Goal: Navigation & Orientation: Find specific page/section

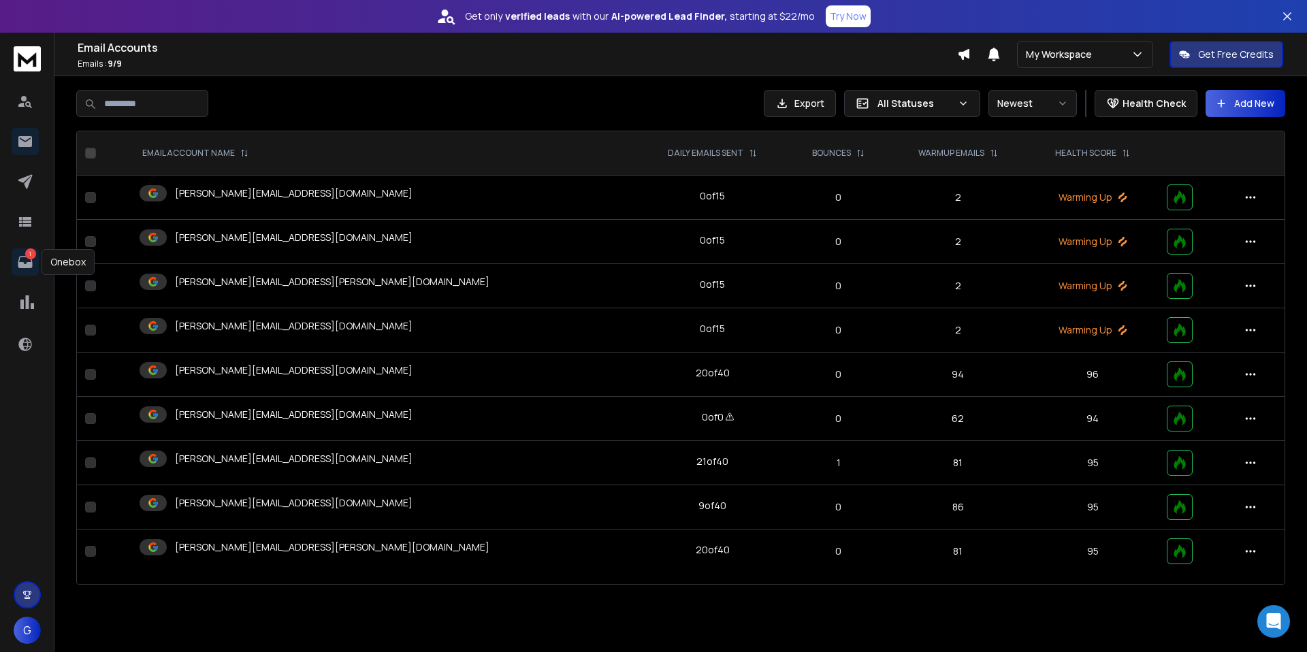
click at [29, 254] on p "1" at bounding box center [30, 253] width 11 height 11
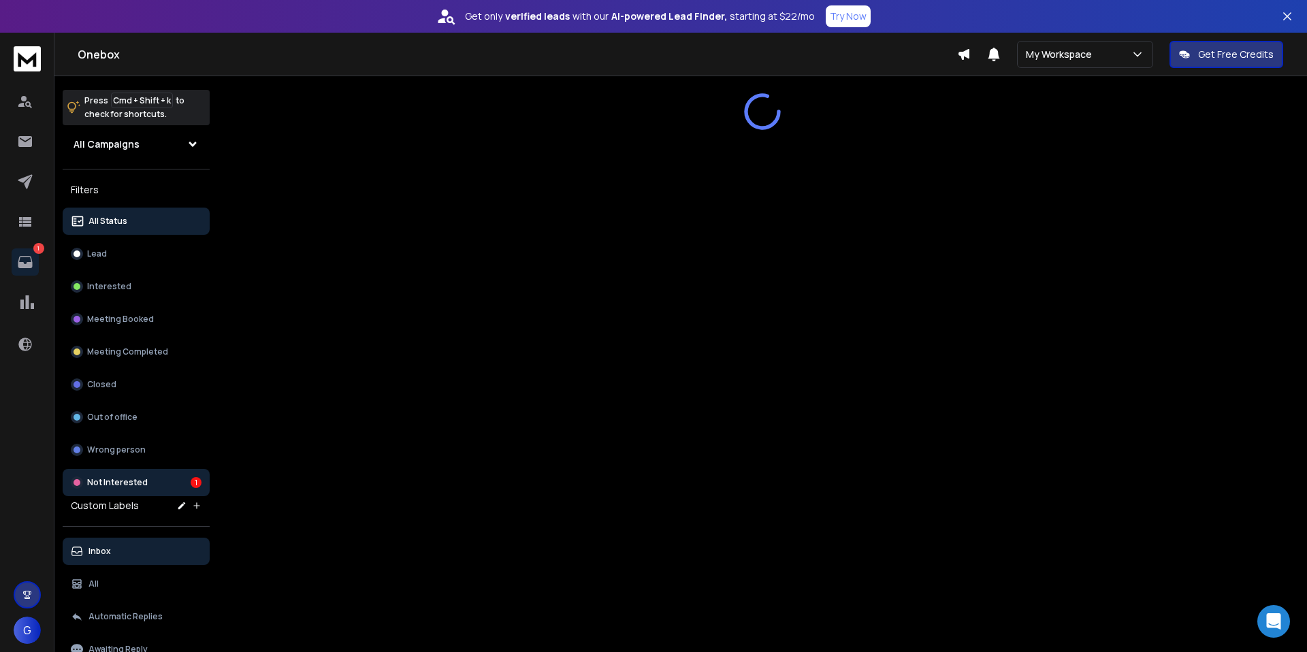
click at [119, 490] on button "Not Interested 1" at bounding box center [136, 482] width 147 height 27
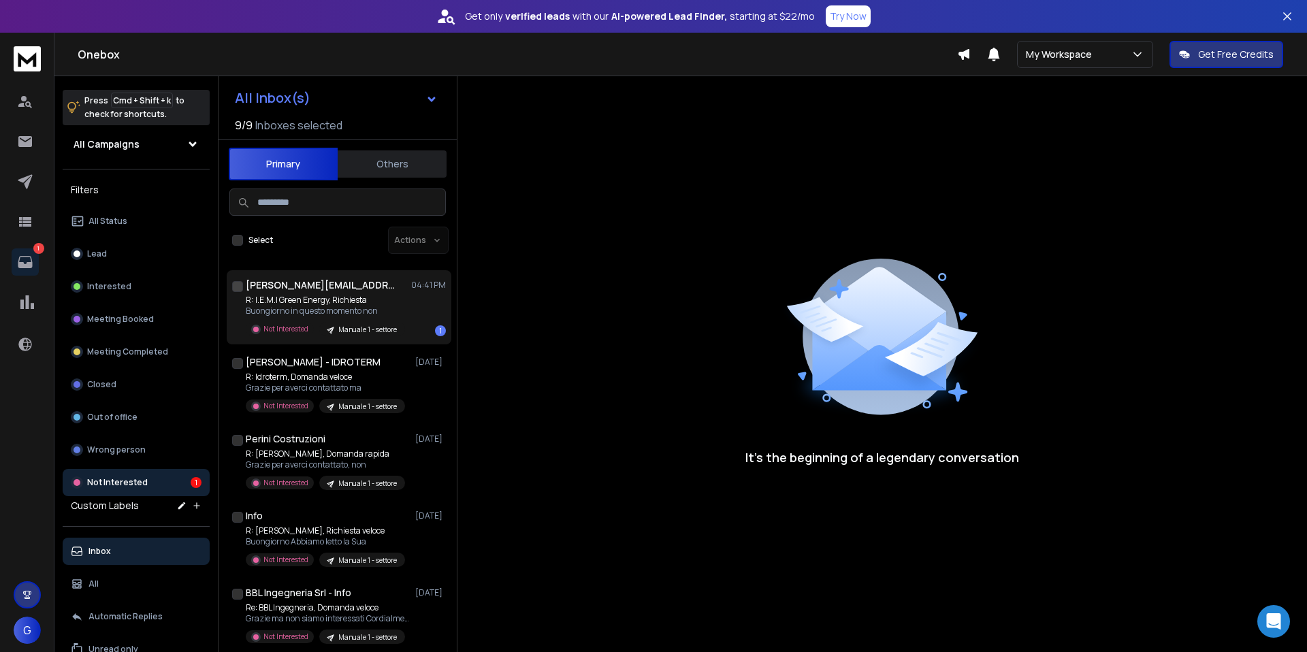
click at [358, 306] on p "Buongiorno in questo momento non" at bounding box center [325, 311] width 159 height 11
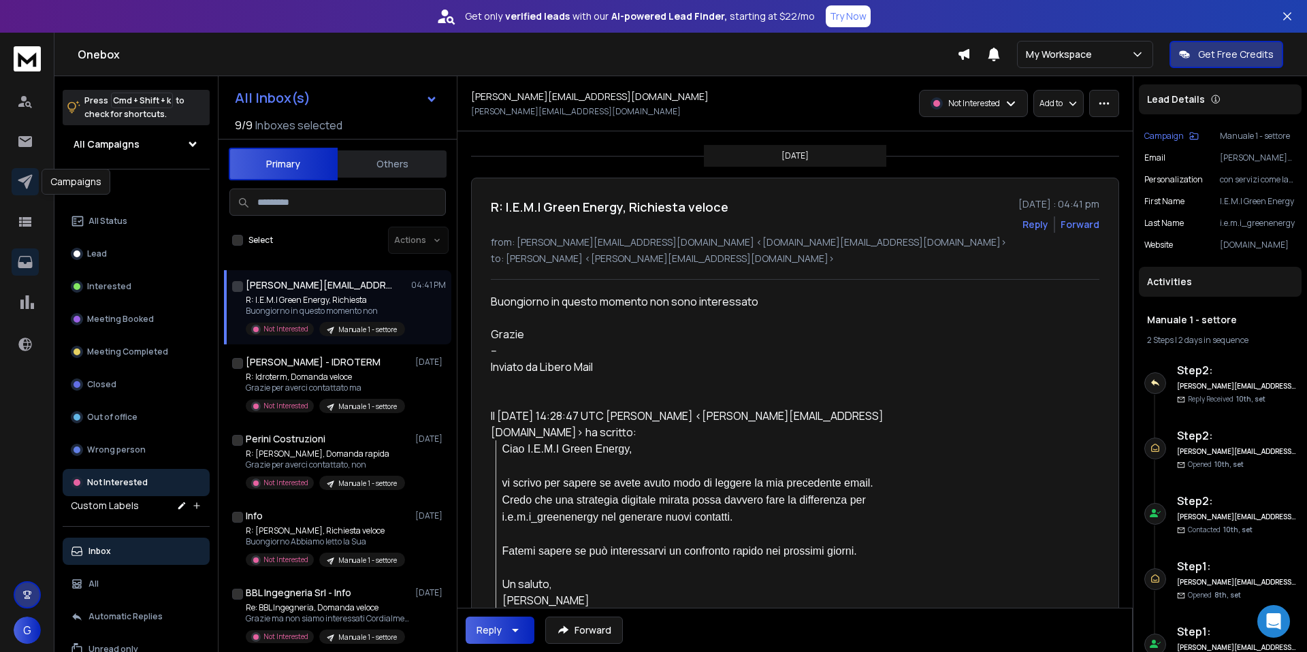
click at [34, 178] on link at bounding box center [25, 181] width 27 height 27
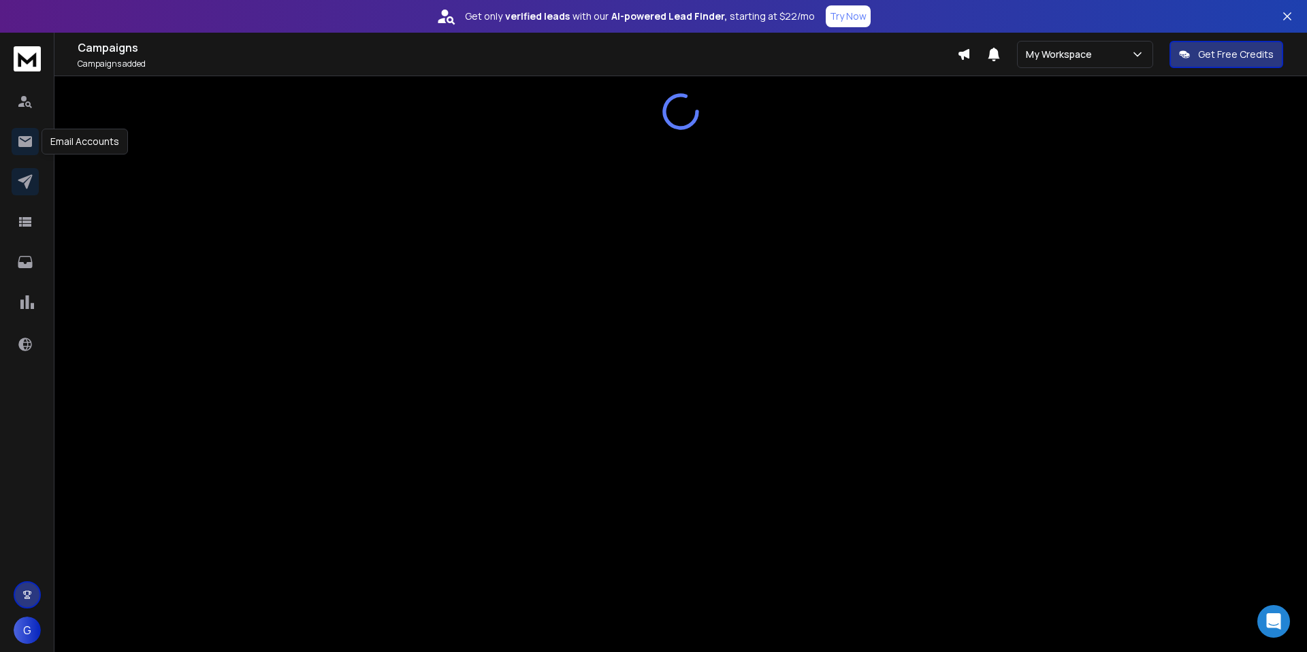
click at [29, 152] on link at bounding box center [25, 141] width 27 height 27
